Goal: Find specific page/section: Locate a particular part of the current website

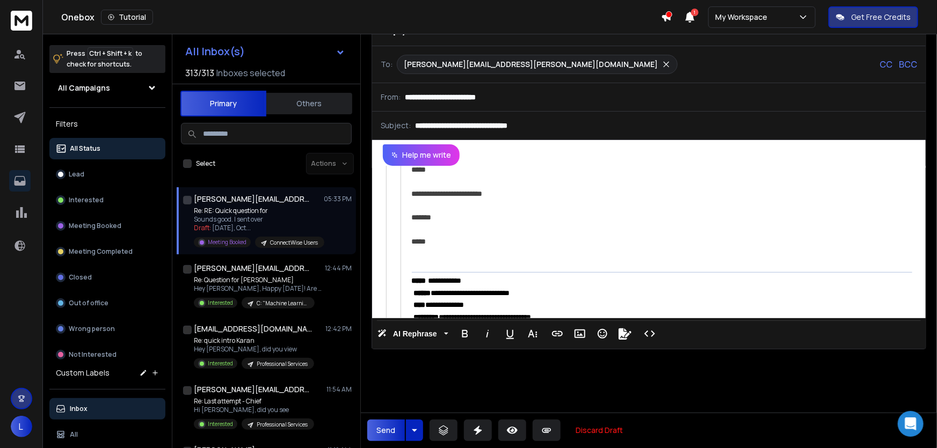
scroll to position [8, 0]
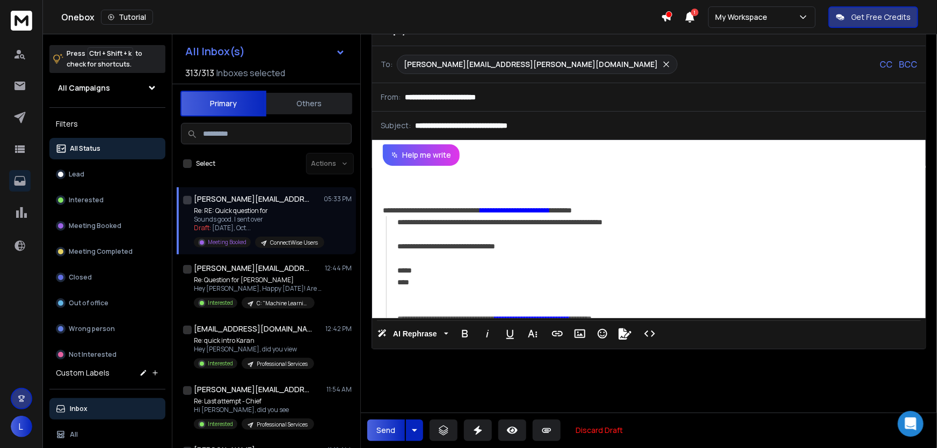
drag, startPoint x: 222, startPoint y: 268, endPoint x: 252, endPoint y: 238, distance: 42.1
click at [222, 268] on h1 "[PERSON_NAME][EMAIL_ADDRESS][PERSON_NAME][DOMAIN_NAME]" at bounding box center [253, 268] width 118 height 11
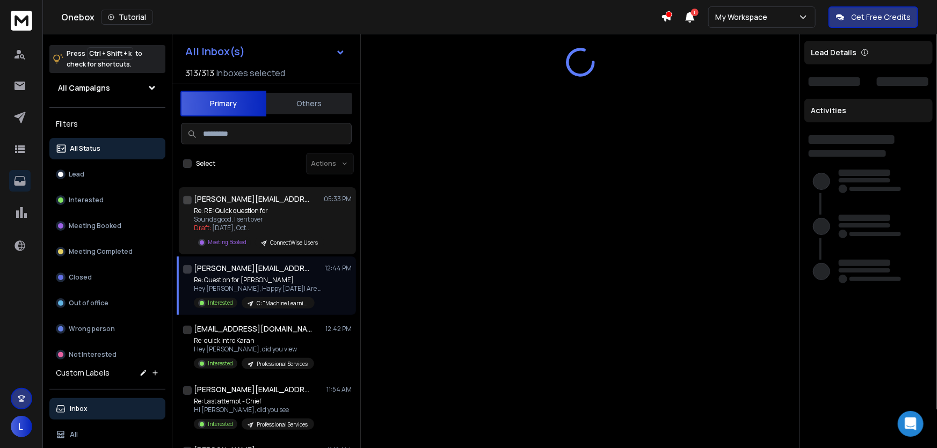
click at [262, 213] on p "Re: RE: Quick question for" at bounding box center [258, 211] width 129 height 9
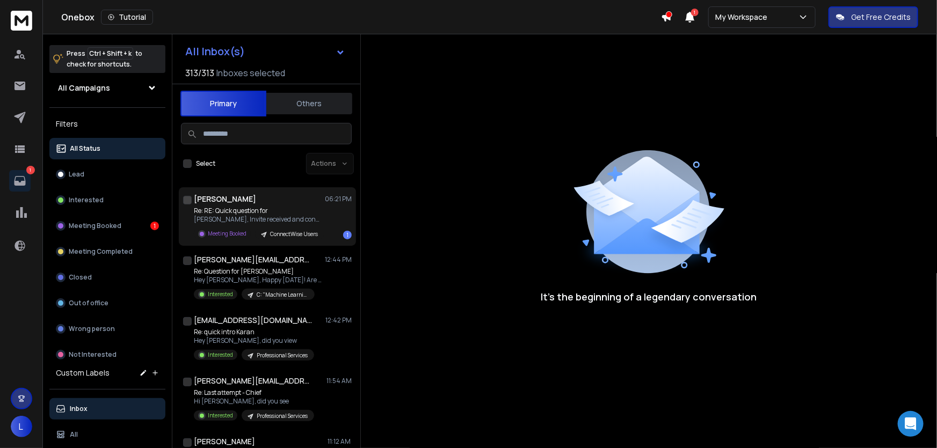
click at [235, 197] on h1 "[PERSON_NAME]" at bounding box center [225, 199] width 62 height 11
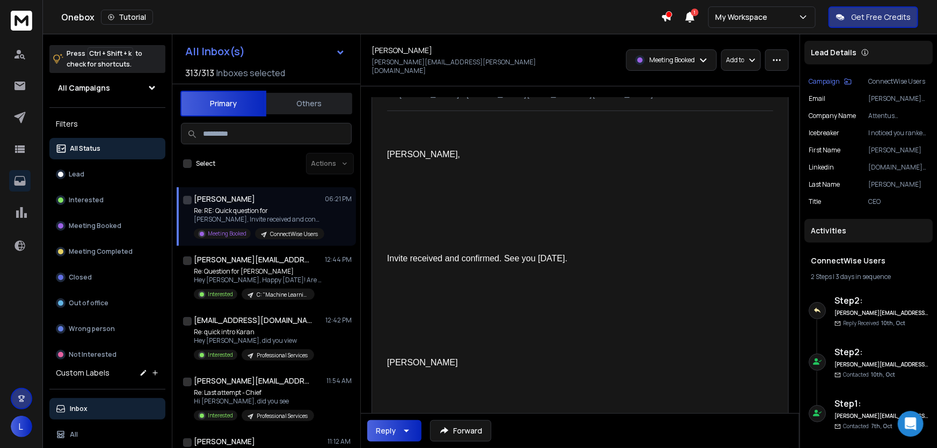
scroll to position [97, 0]
